Goal: Task Accomplishment & Management: Manage account settings

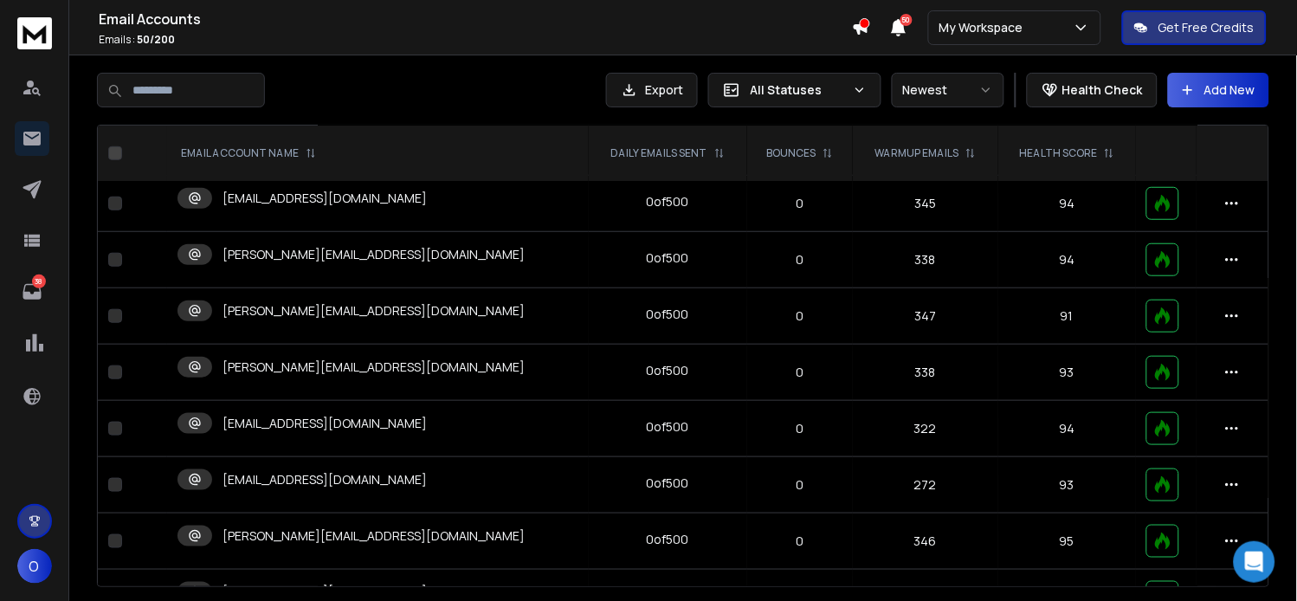
scroll to position [576, 0]
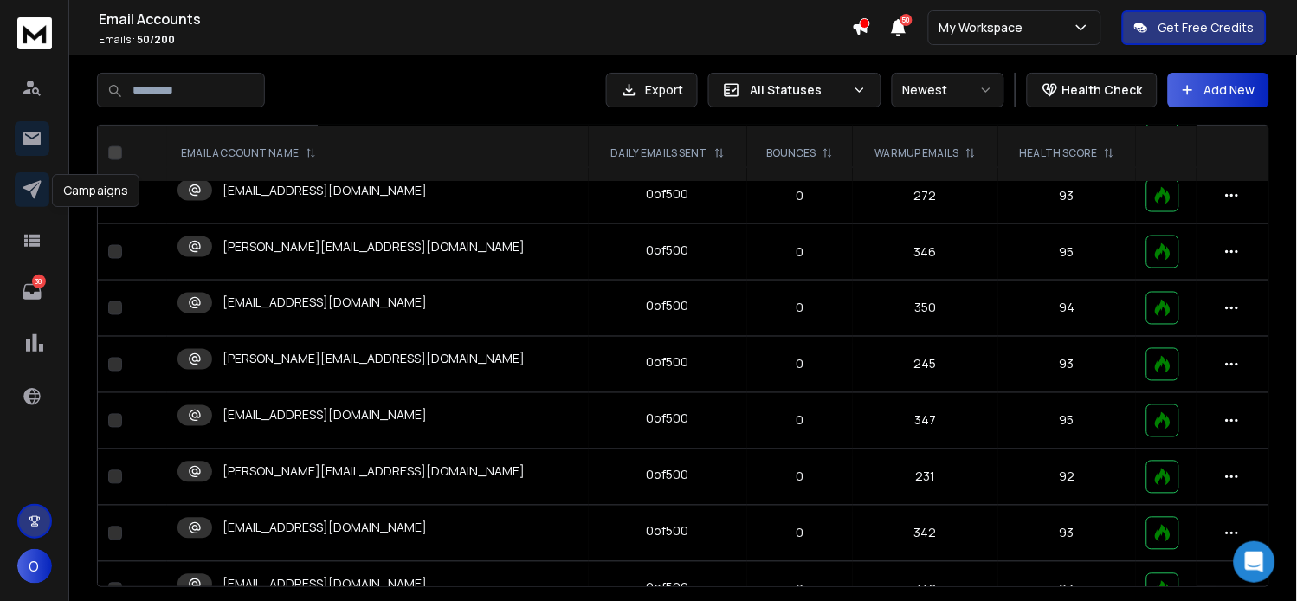
click at [39, 192] on icon at bounding box center [32, 189] width 21 height 21
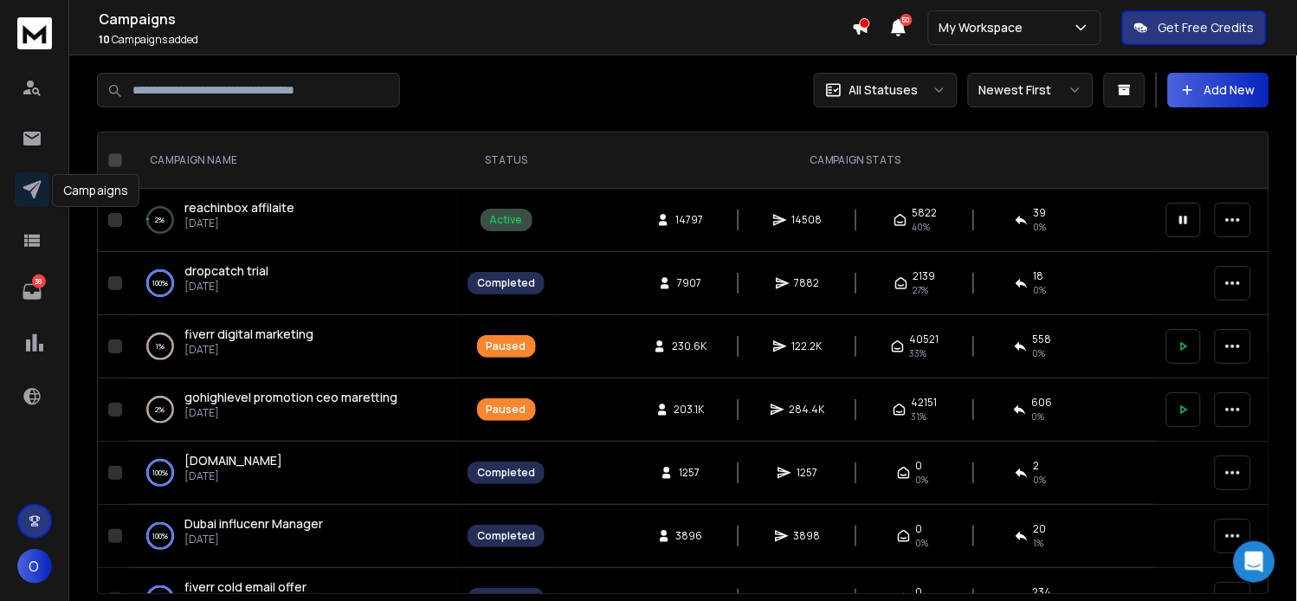
click at [247, 206] on span "reachinbox affilaite" at bounding box center [239, 207] width 110 height 16
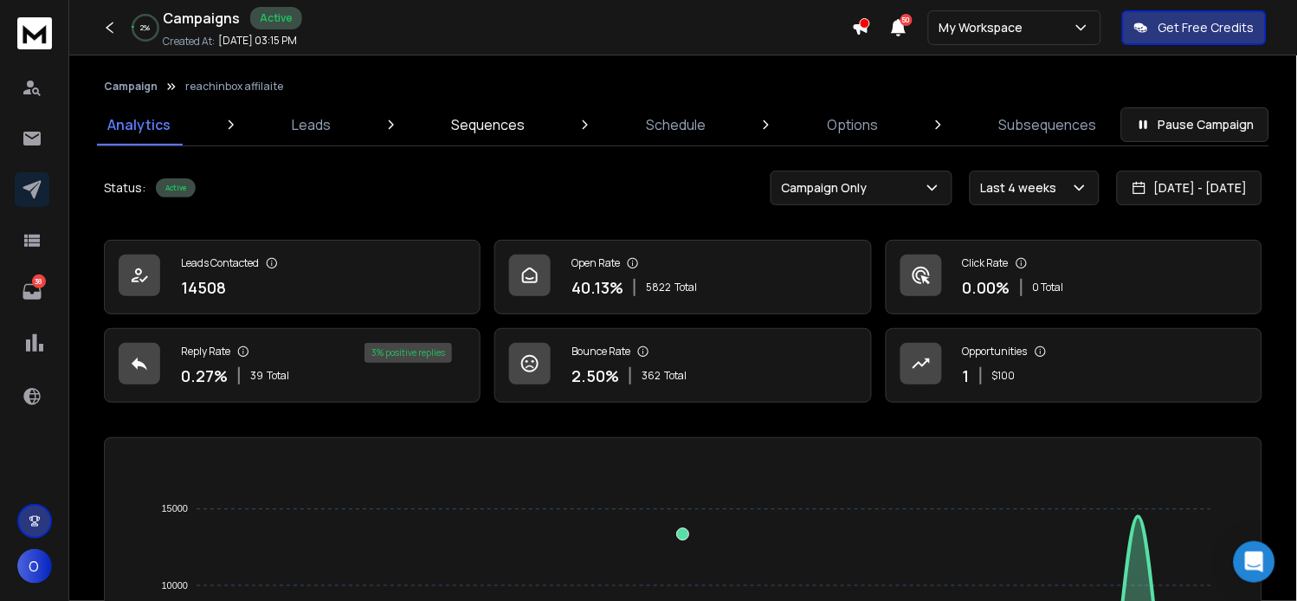
click at [489, 134] on p "Sequences" at bounding box center [489, 124] width 74 height 21
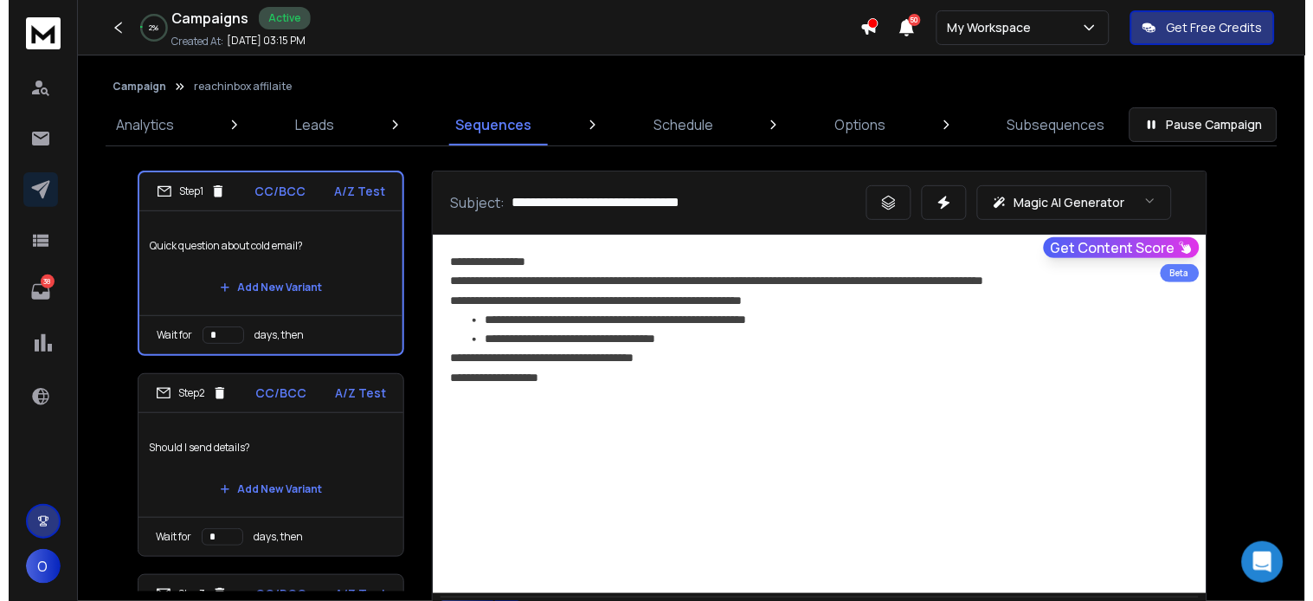
scroll to position [96, 0]
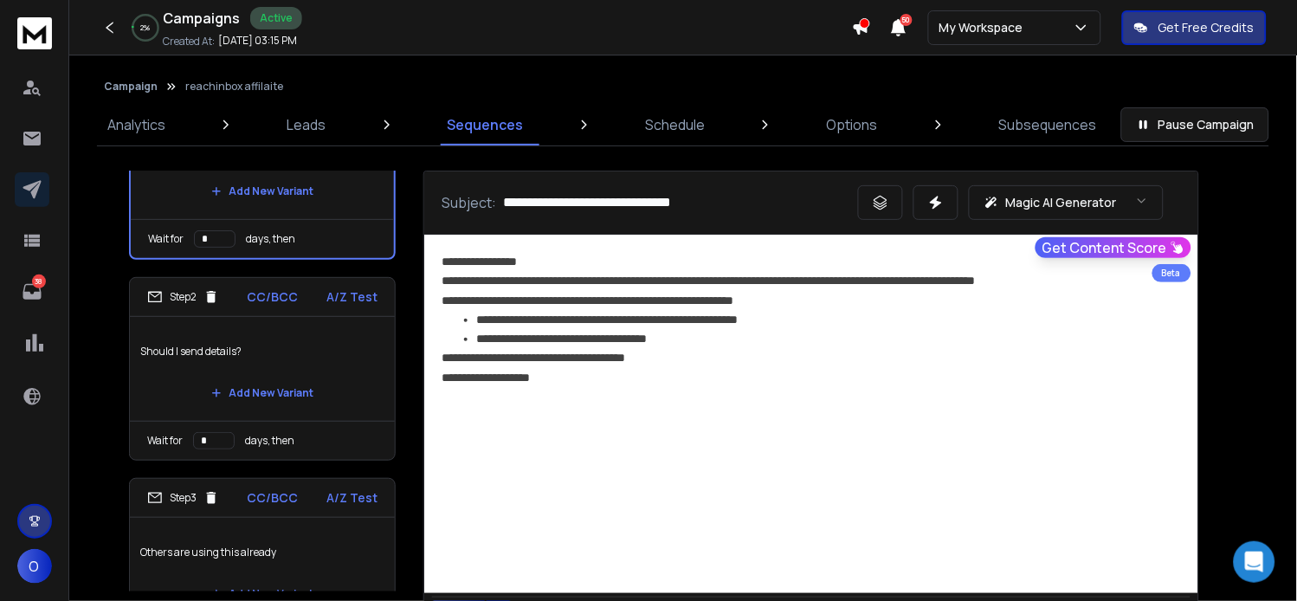
click at [294, 355] on p "Should I send details?" at bounding box center [262, 351] width 244 height 48
type input "**********"
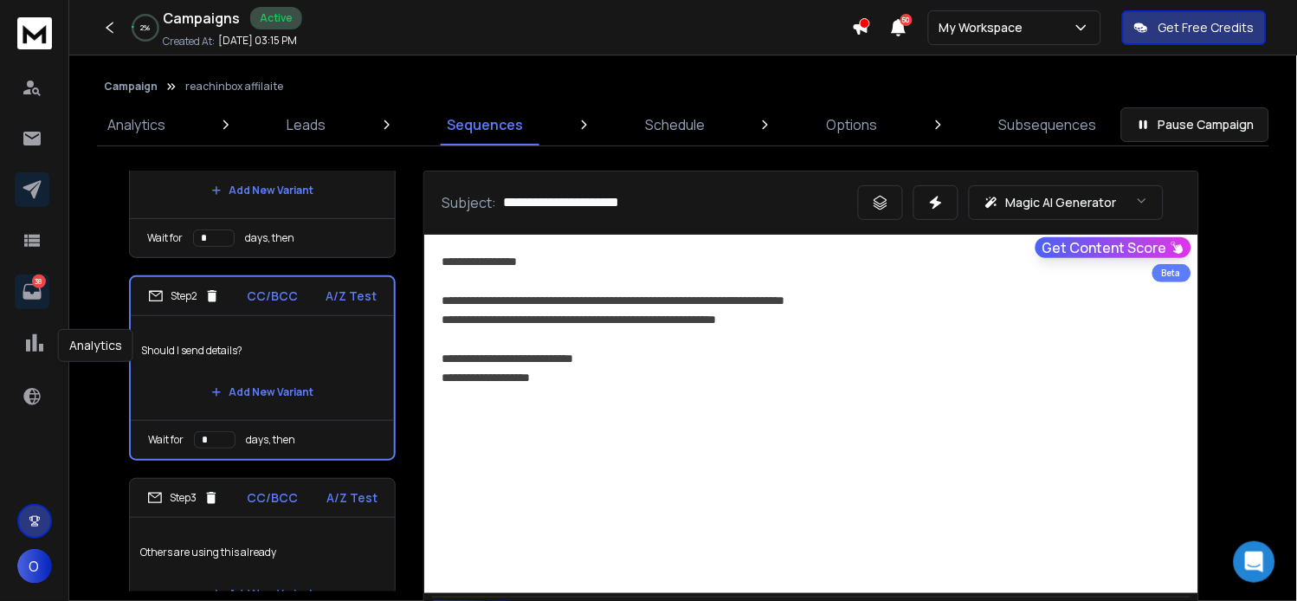
click at [23, 297] on icon at bounding box center [32, 292] width 18 height 16
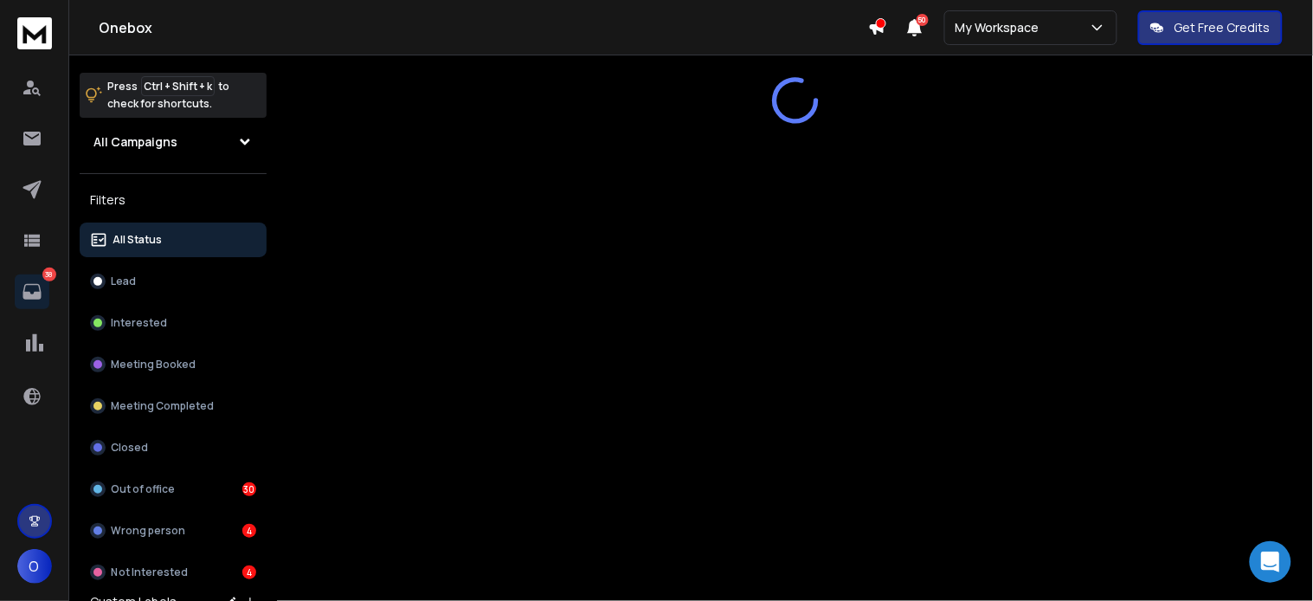
scroll to position [192, 0]
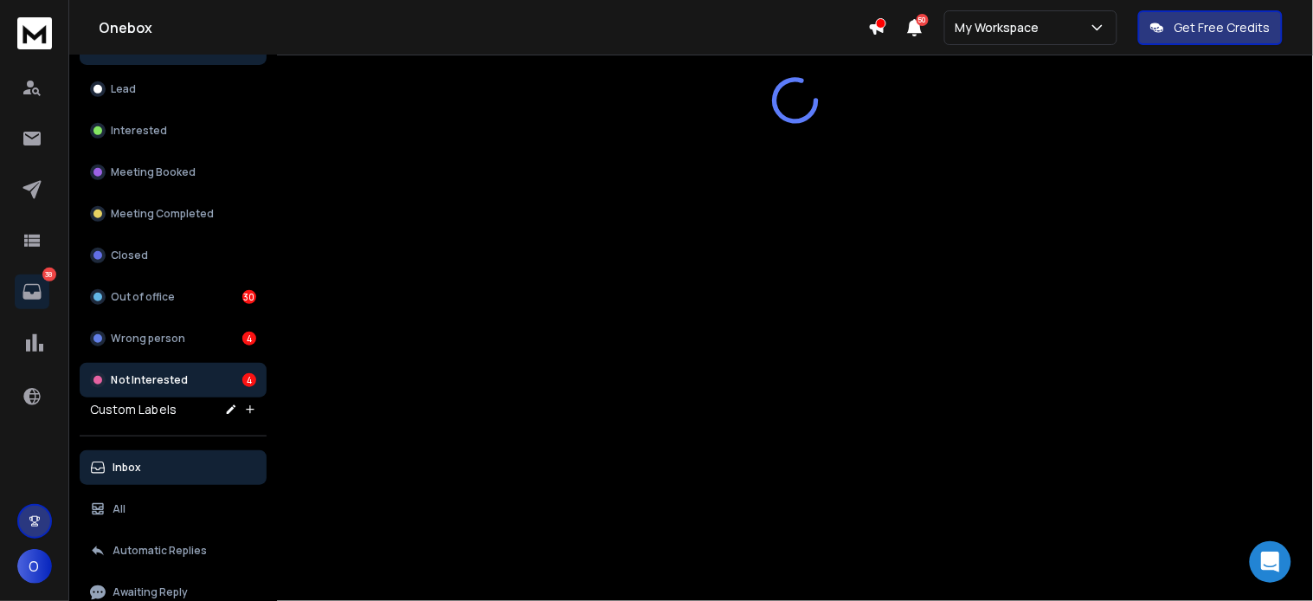
click at [180, 378] on p "Not Interested" at bounding box center [149, 380] width 77 height 14
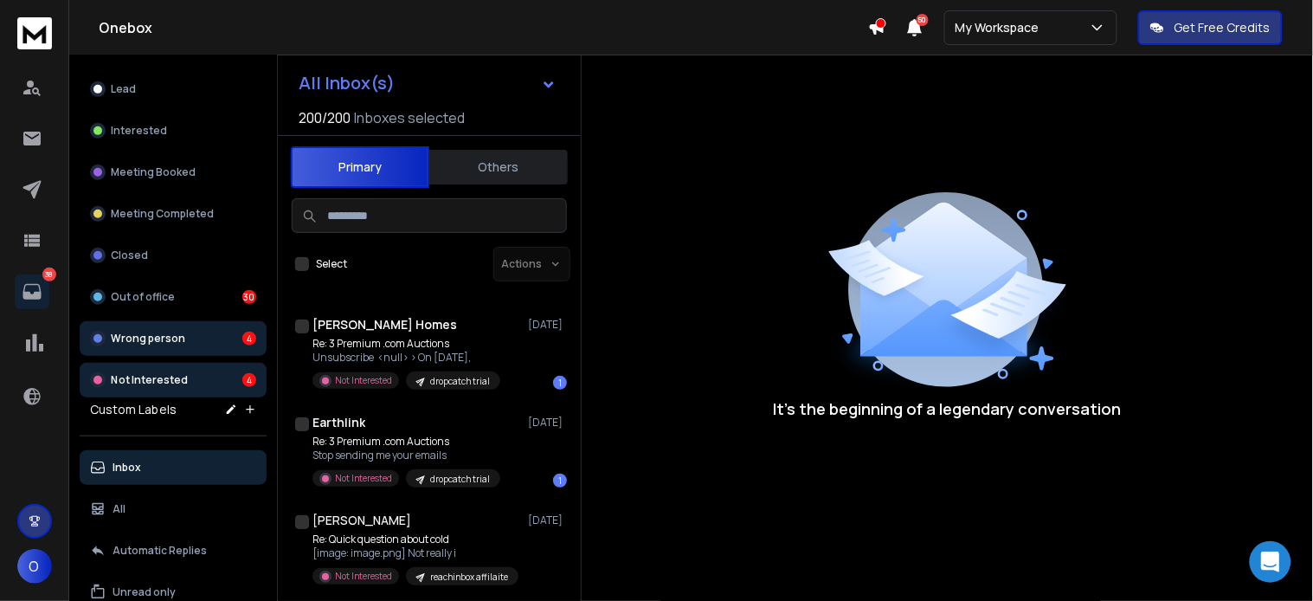
click at [161, 344] on p "Wrong person" at bounding box center [148, 339] width 74 height 14
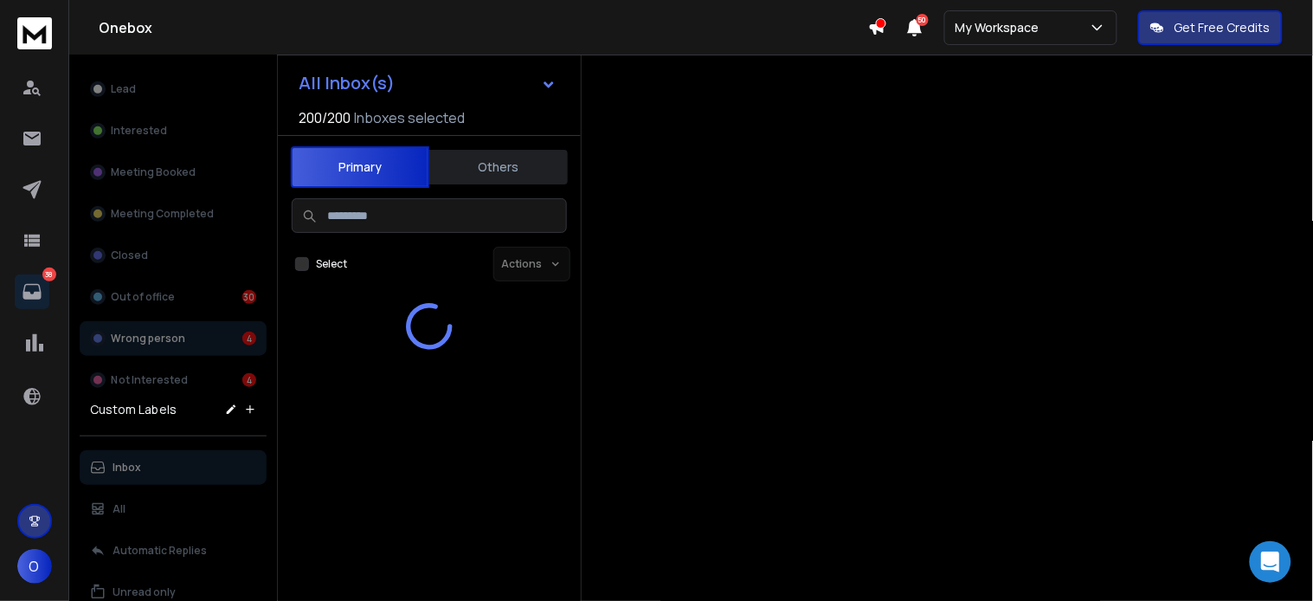
scroll to position [0, 0]
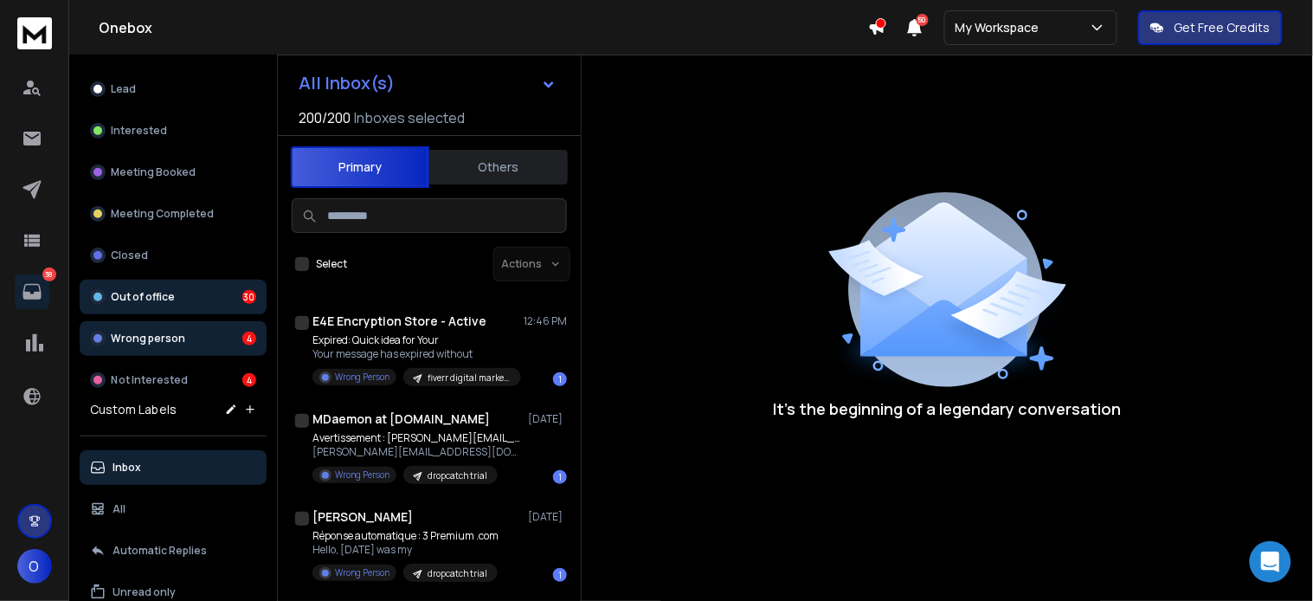
click at [202, 300] on button "Out of office 30" at bounding box center [173, 297] width 187 height 35
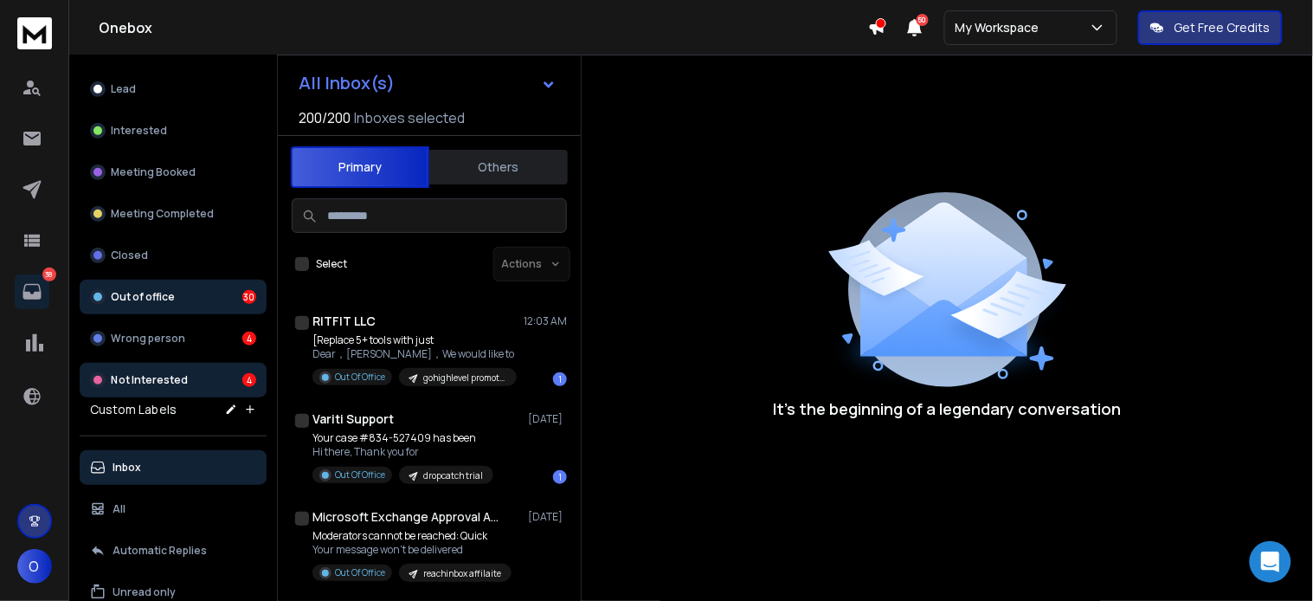
click at [197, 364] on button "Not Interested 4" at bounding box center [173, 380] width 187 height 35
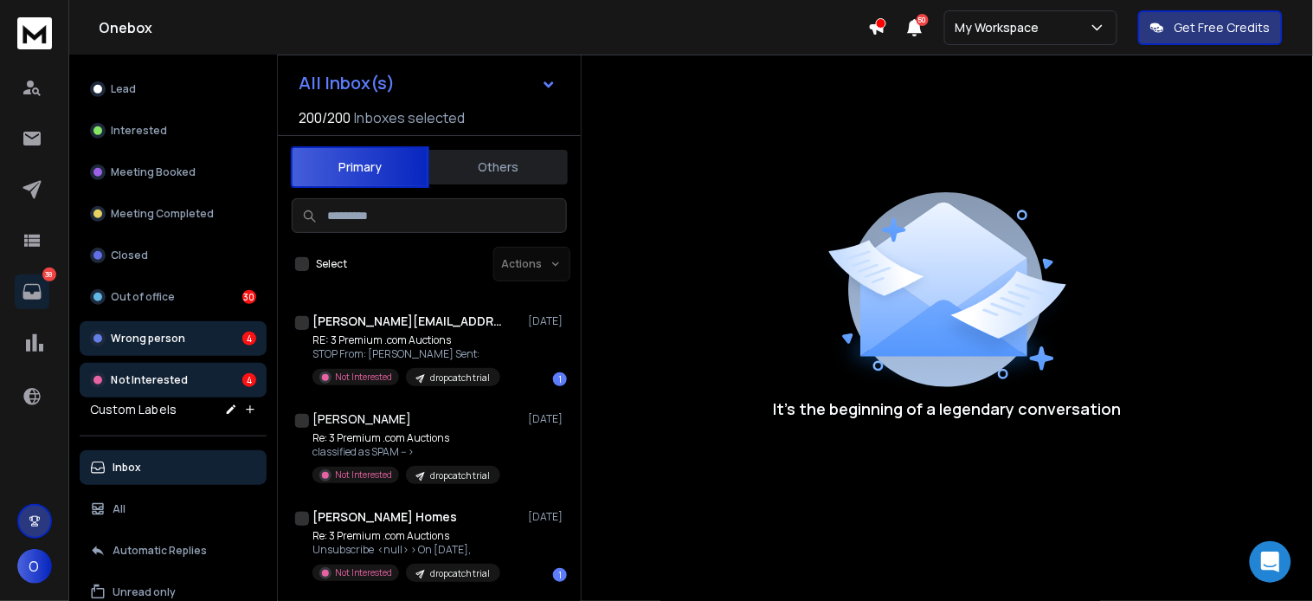
click at [215, 344] on button "Wrong person 4" at bounding box center [173, 338] width 187 height 35
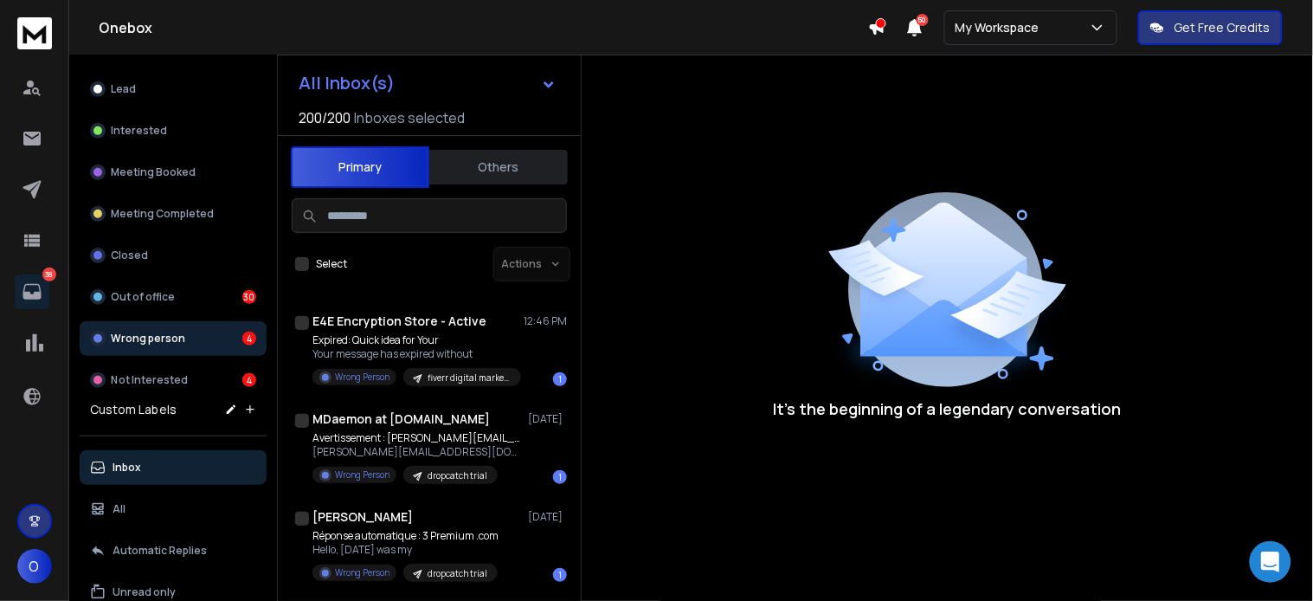
click at [194, 358] on div "All Status Lead Interested Meeting Booked Meeting Completed Closed Out of offic…" at bounding box center [173, 213] width 187 height 367
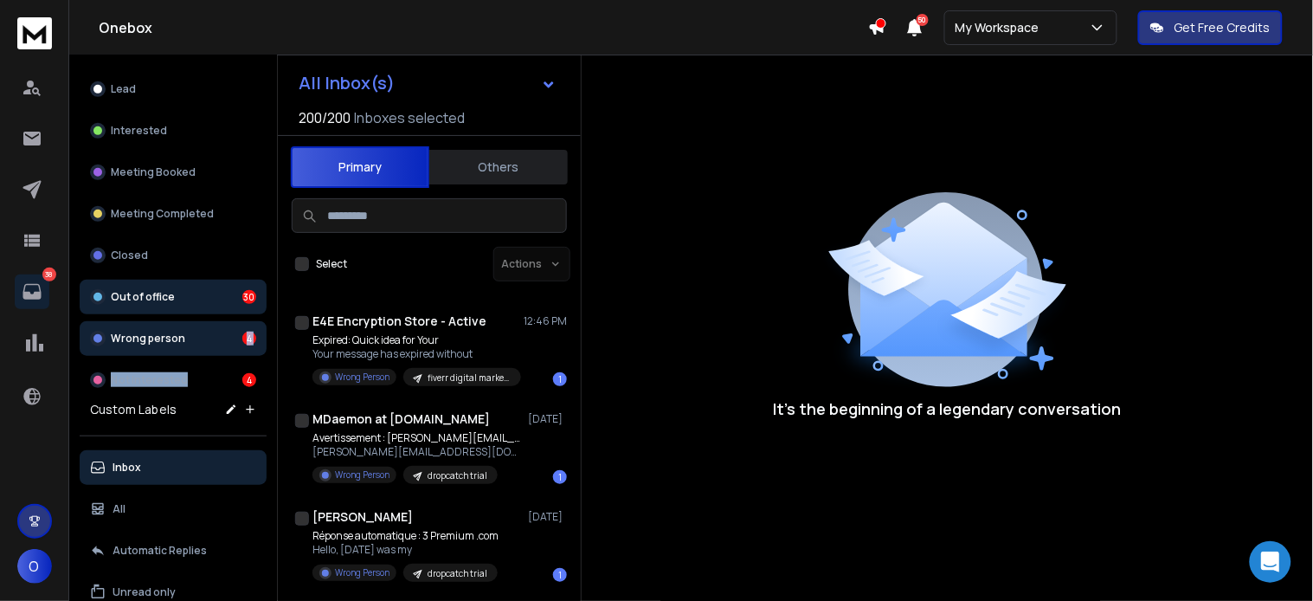
click at [173, 305] on button "Out of office 30" at bounding box center [173, 297] width 187 height 35
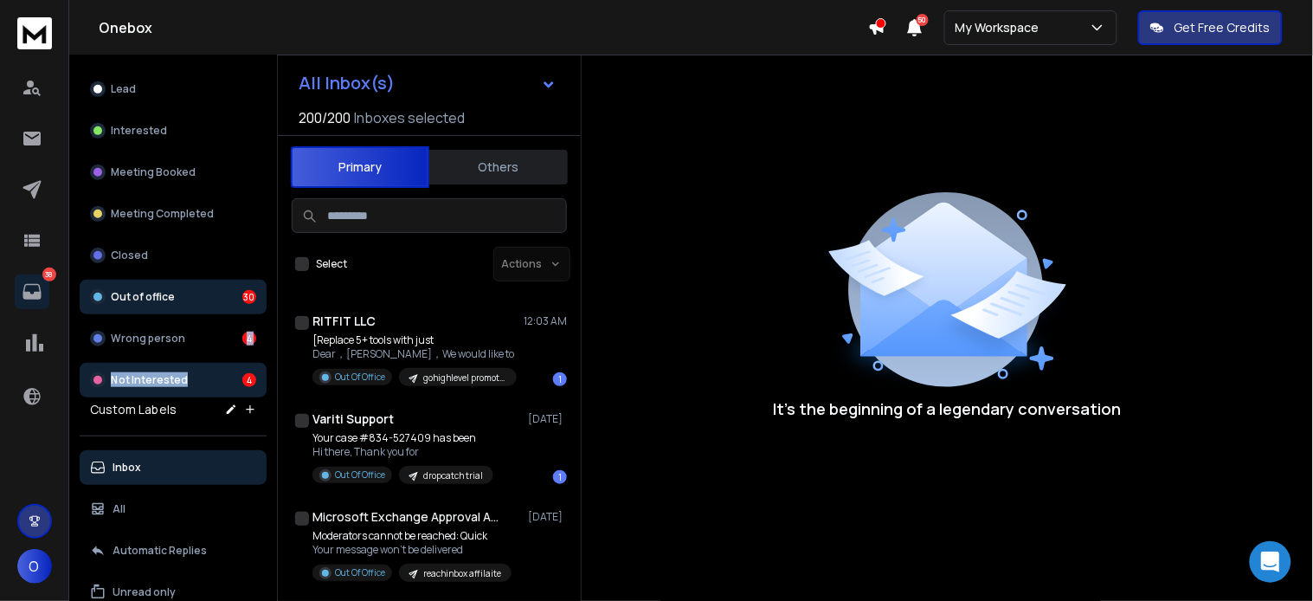
click at [219, 365] on button "Not Interested 4" at bounding box center [173, 380] width 187 height 35
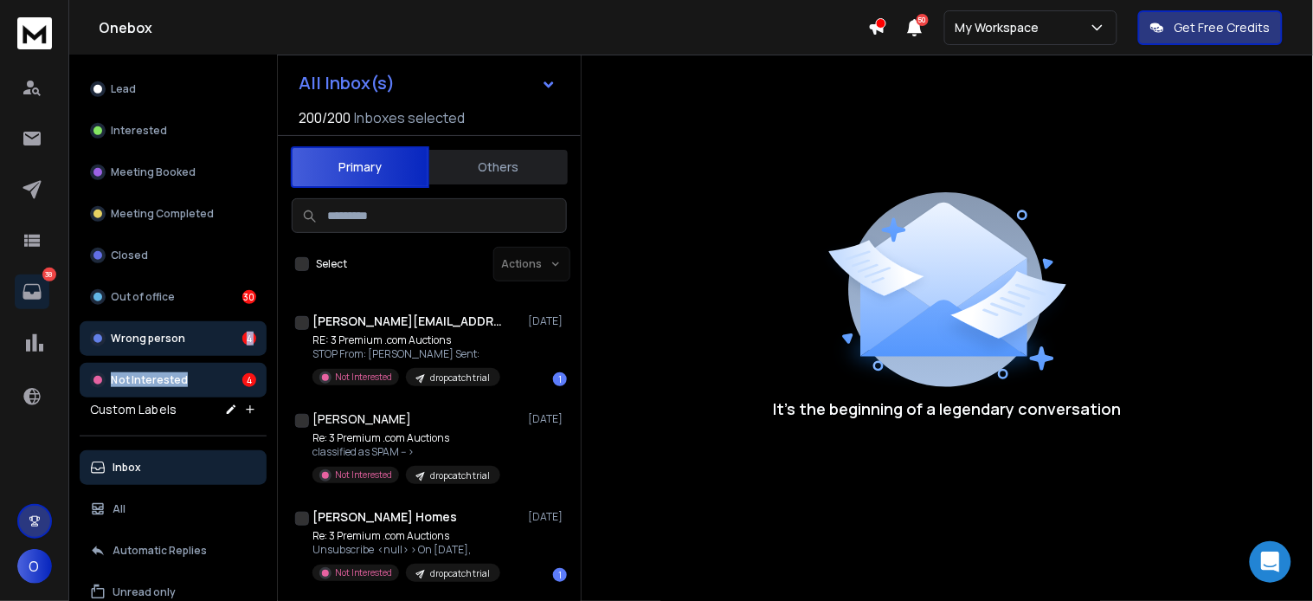
click at [158, 338] on p "Wrong person" at bounding box center [148, 339] width 74 height 14
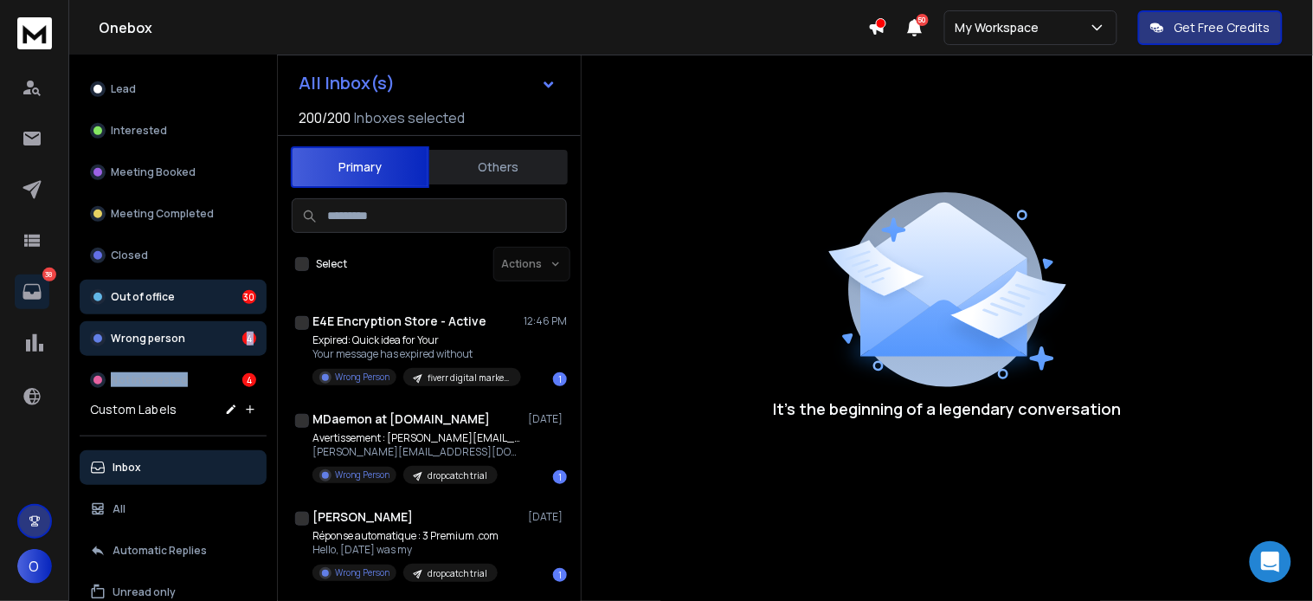
click at [177, 299] on button "Out of office 30" at bounding box center [173, 297] width 187 height 35
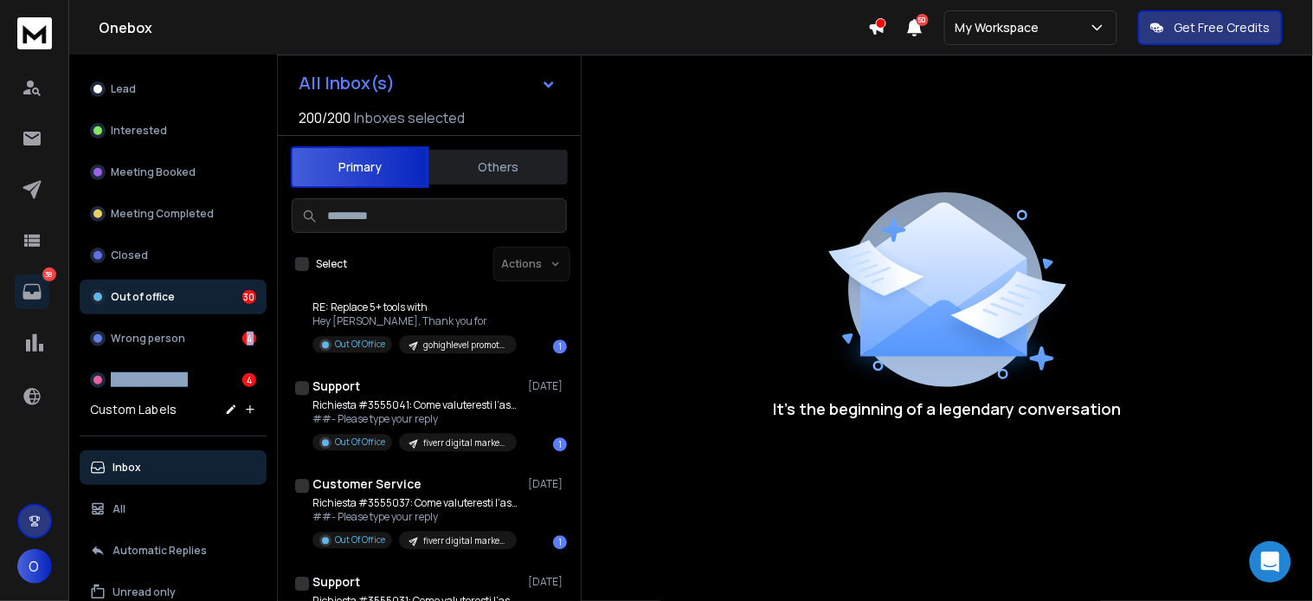
scroll to position [1250, 0]
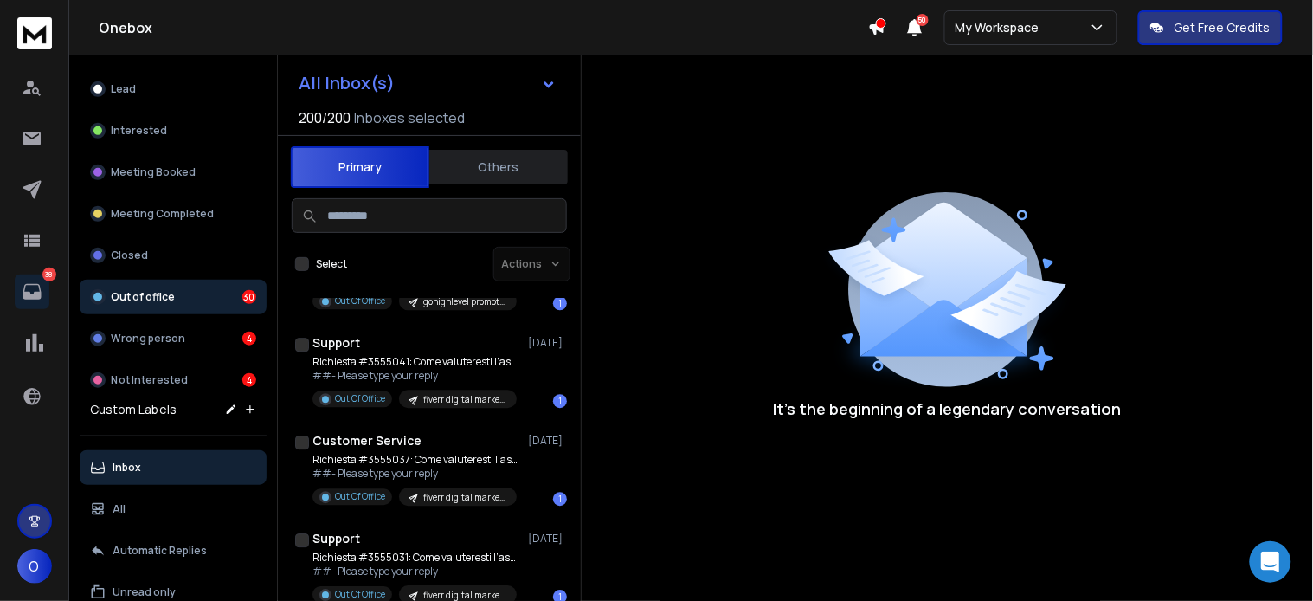
click at [744, 376] on div "It’s the beginning of a legendary conversation" at bounding box center [947, 310] width 731 height 511
click at [312, 357] on button "SELECT THIS PAGE" at bounding box center [314, 358] width 14 height 14
click at [512, 280] on button "Actions" at bounding box center [531, 264] width 77 height 35
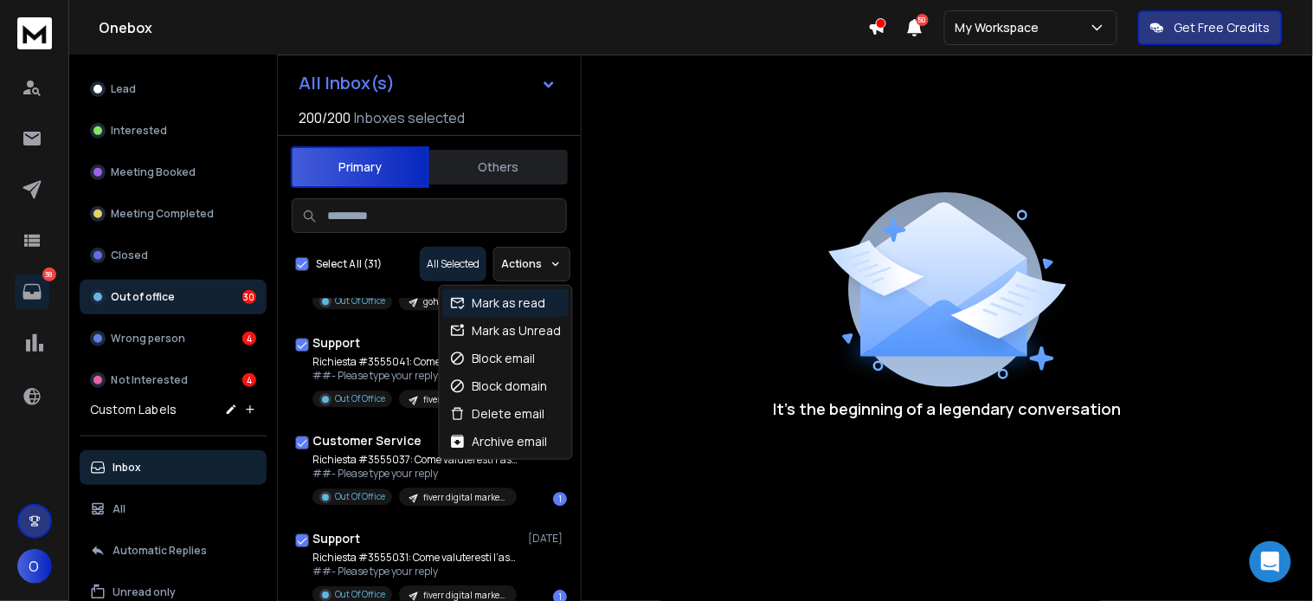
click at [493, 300] on div "Mark as read" at bounding box center [498, 302] width 96 height 17
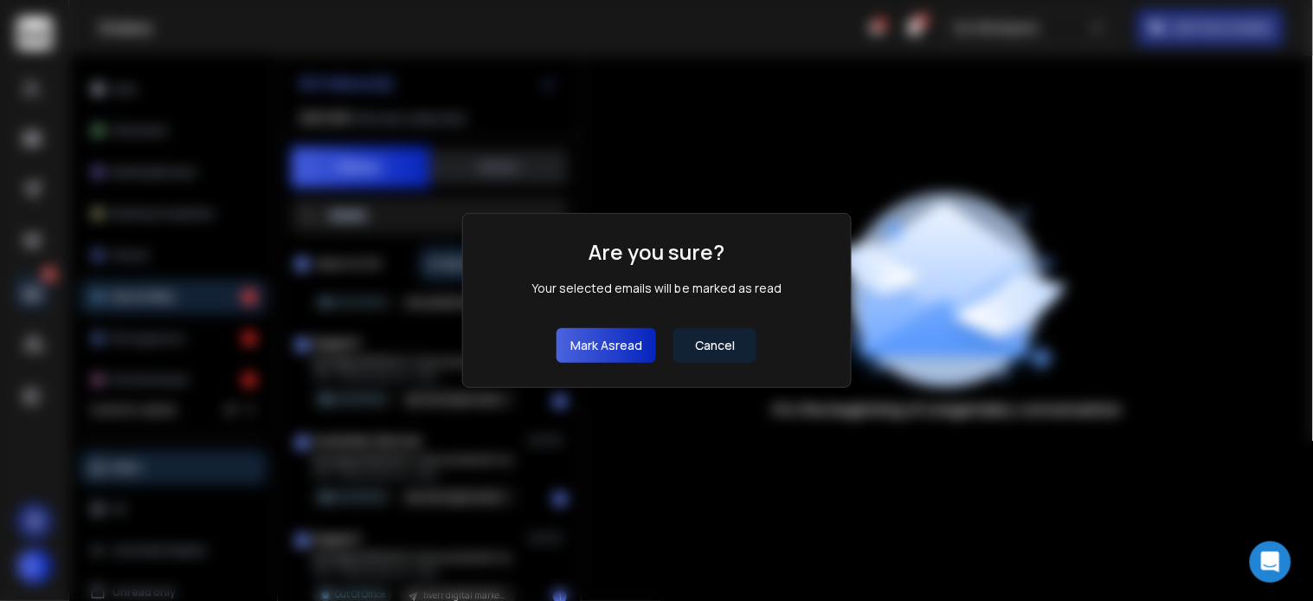
click at [583, 350] on p "Mark as read" at bounding box center [606, 345] width 72 height 17
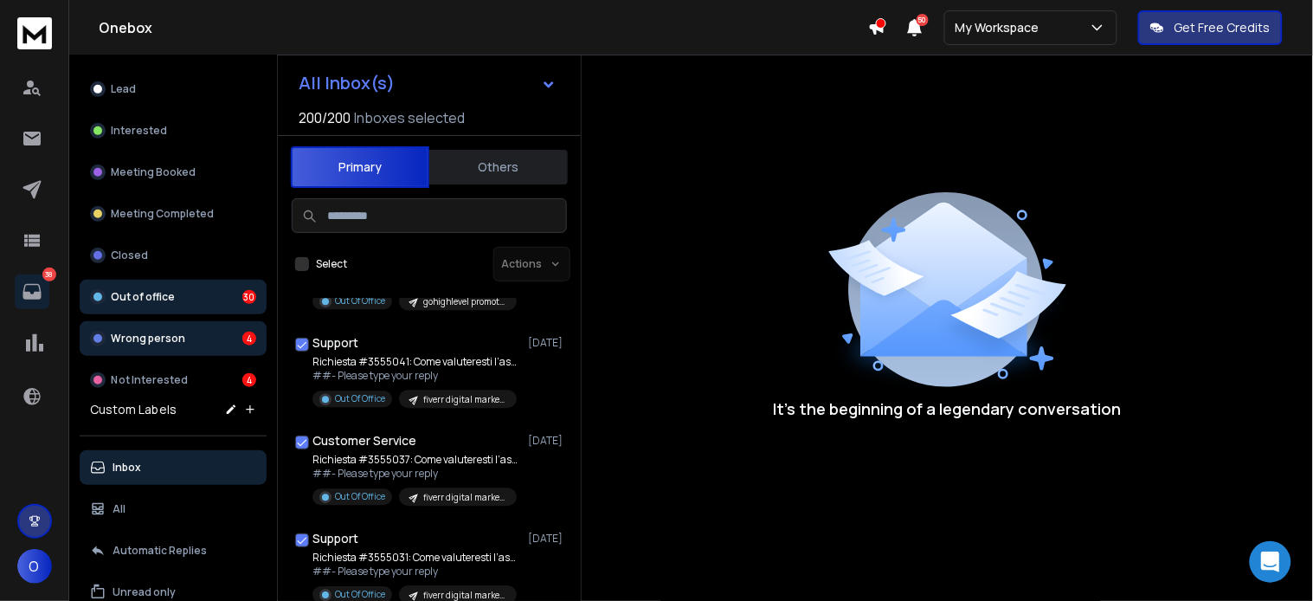
click at [157, 339] on p "Wrong person" at bounding box center [148, 339] width 74 height 14
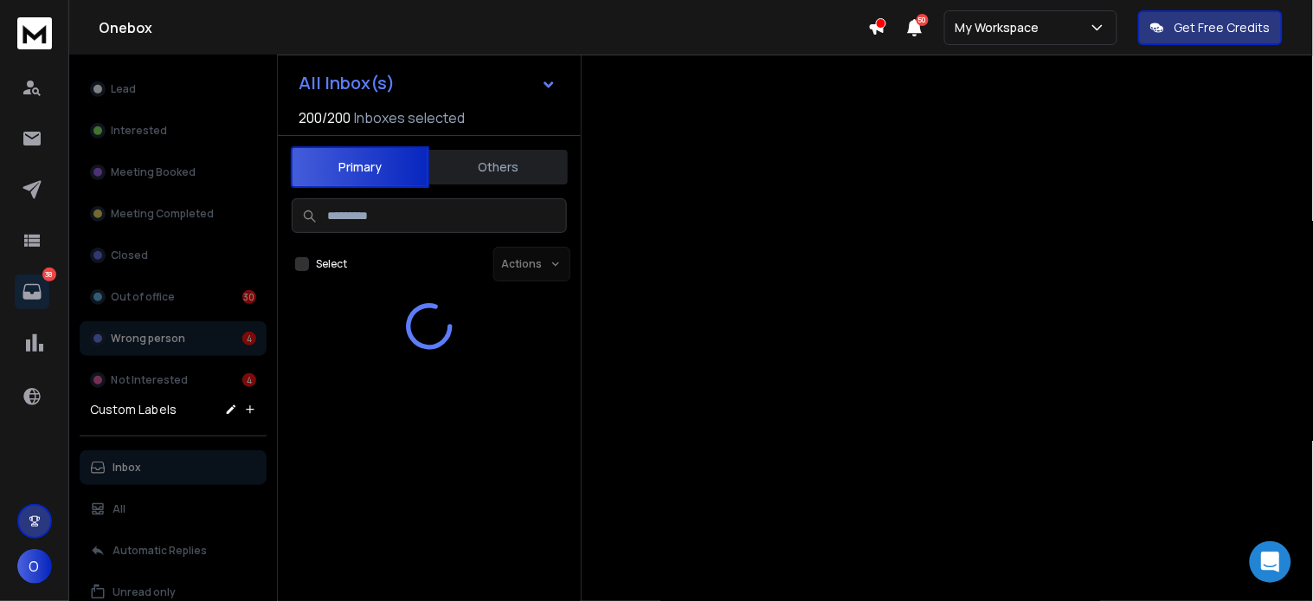
scroll to position [0, 0]
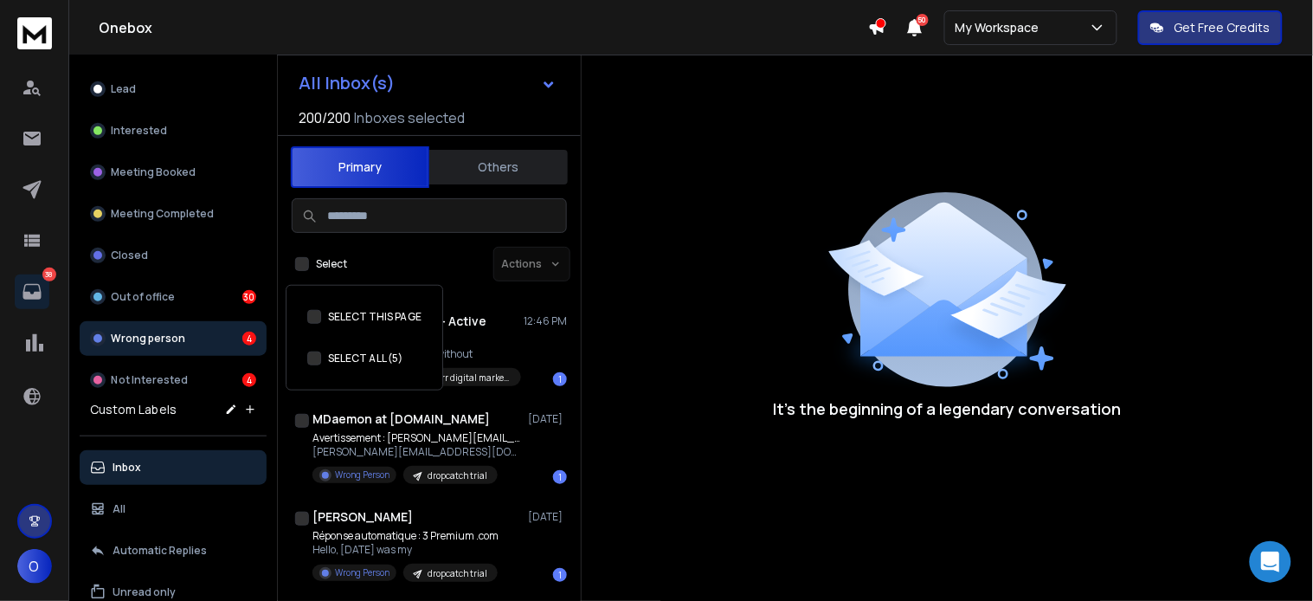
click at [315, 361] on button "SELECT THIS PAGE" at bounding box center [314, 358] width 14 height 14
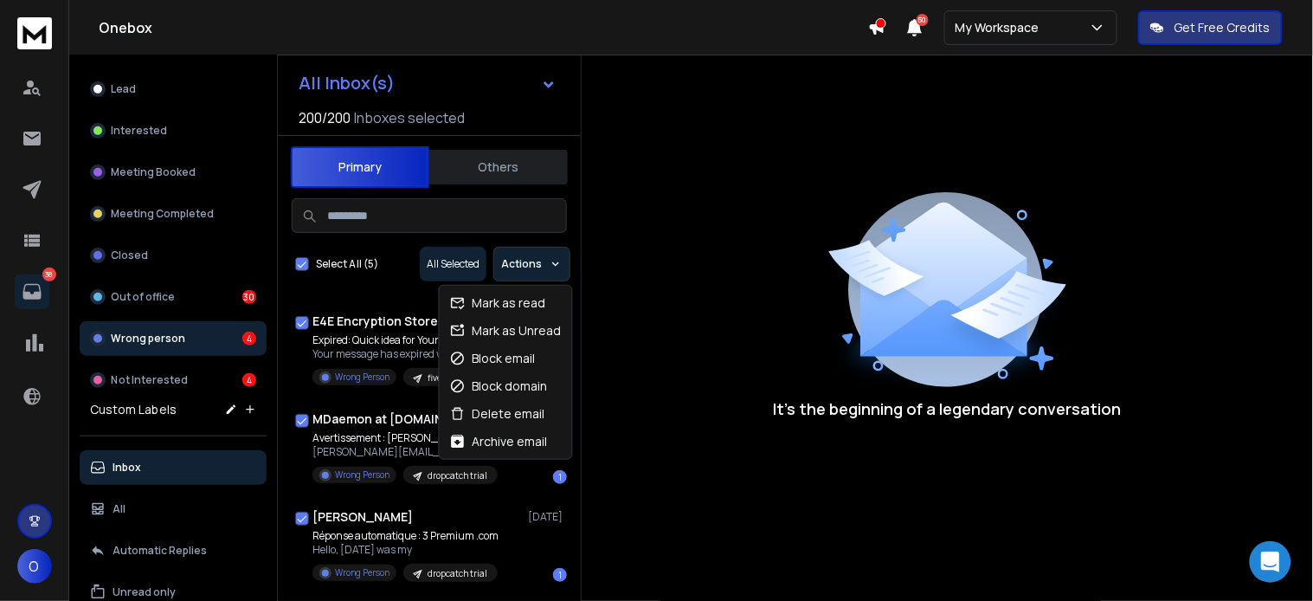
click at [549, 266] on icon "button" at bounding box center [556, 264] width 14 height 14
click at [531, 303] on div "Mark as read" at bounding box center [498, 302] width 96 height 17
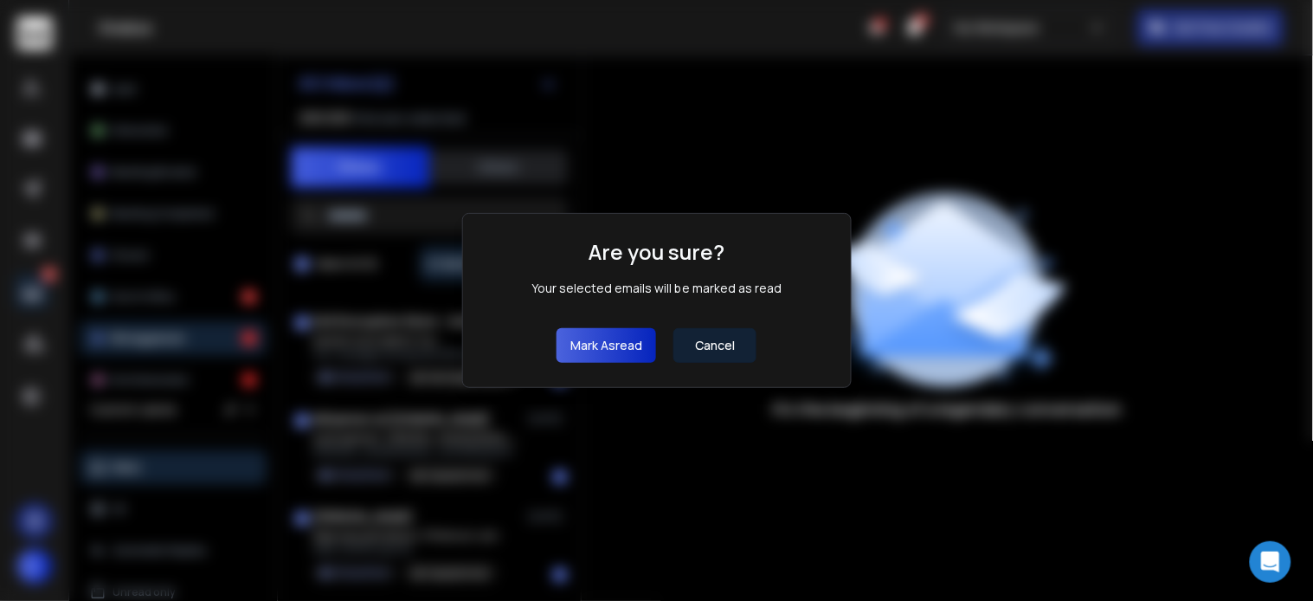
click at [600, 357] on button "Mark as read" at bounding box center [607, 345] width 100 height 35
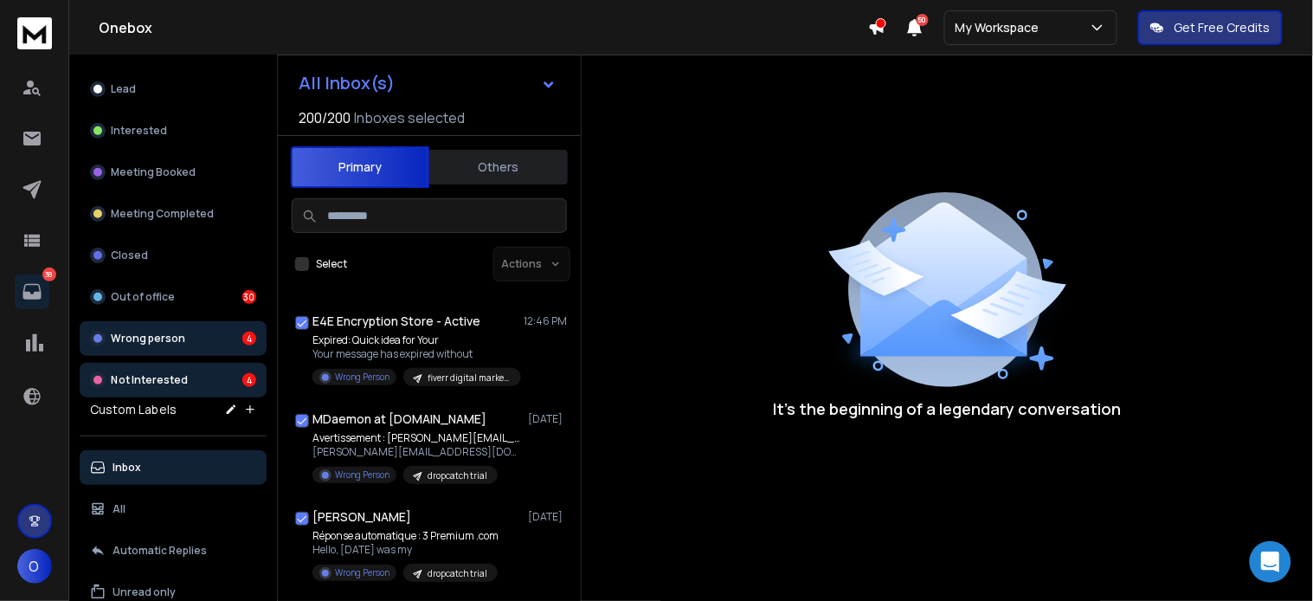
click at [189, 367] on button "Not Interested 4" at bounding box center [173, 380] width 187 height 35
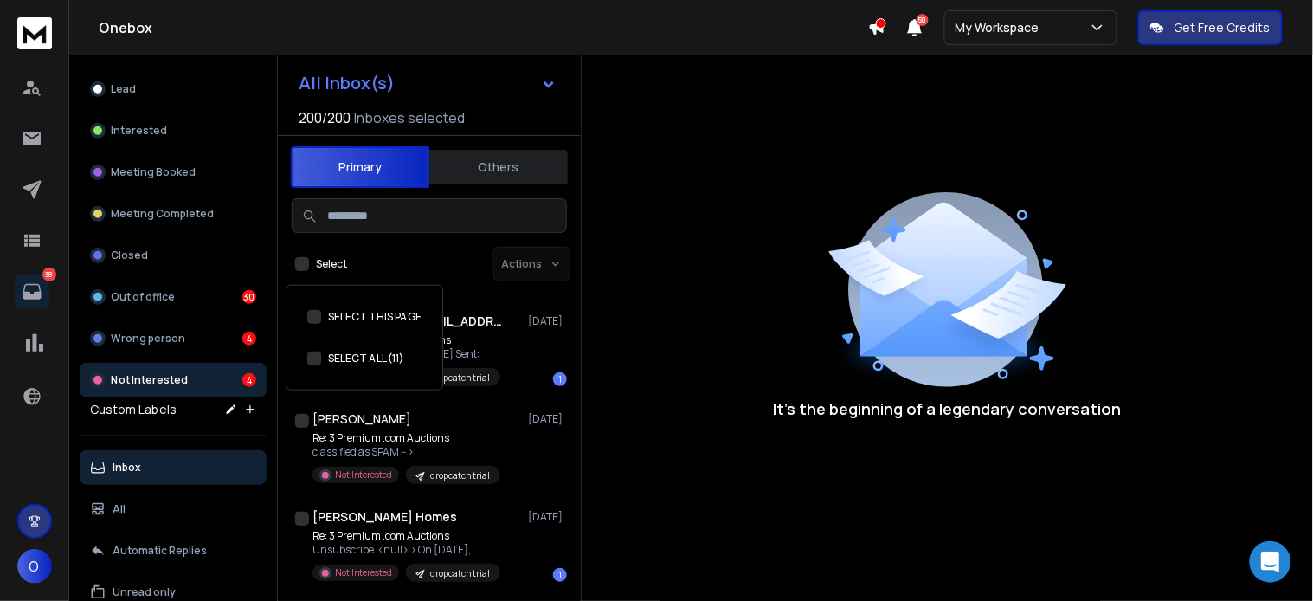
scroll to position [313, 0]
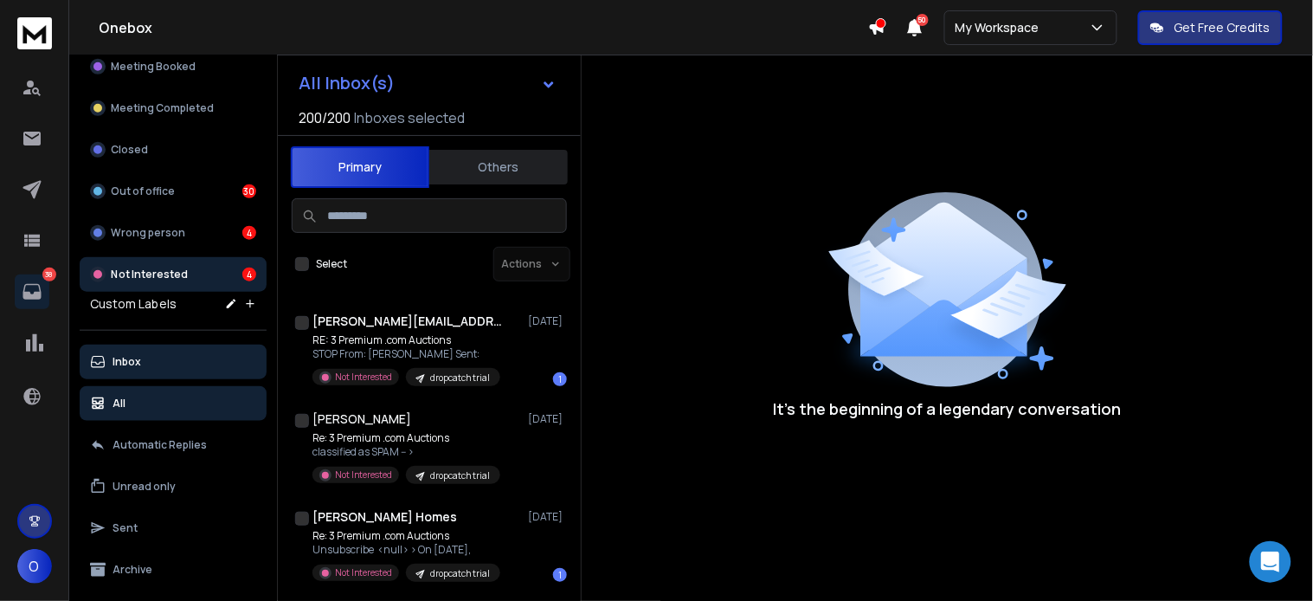
click at [131, 398] on button "All" at bounding box center [173, 403] width 187 height 35
